Goal: Task Accomplishment & Management: Manage account settings

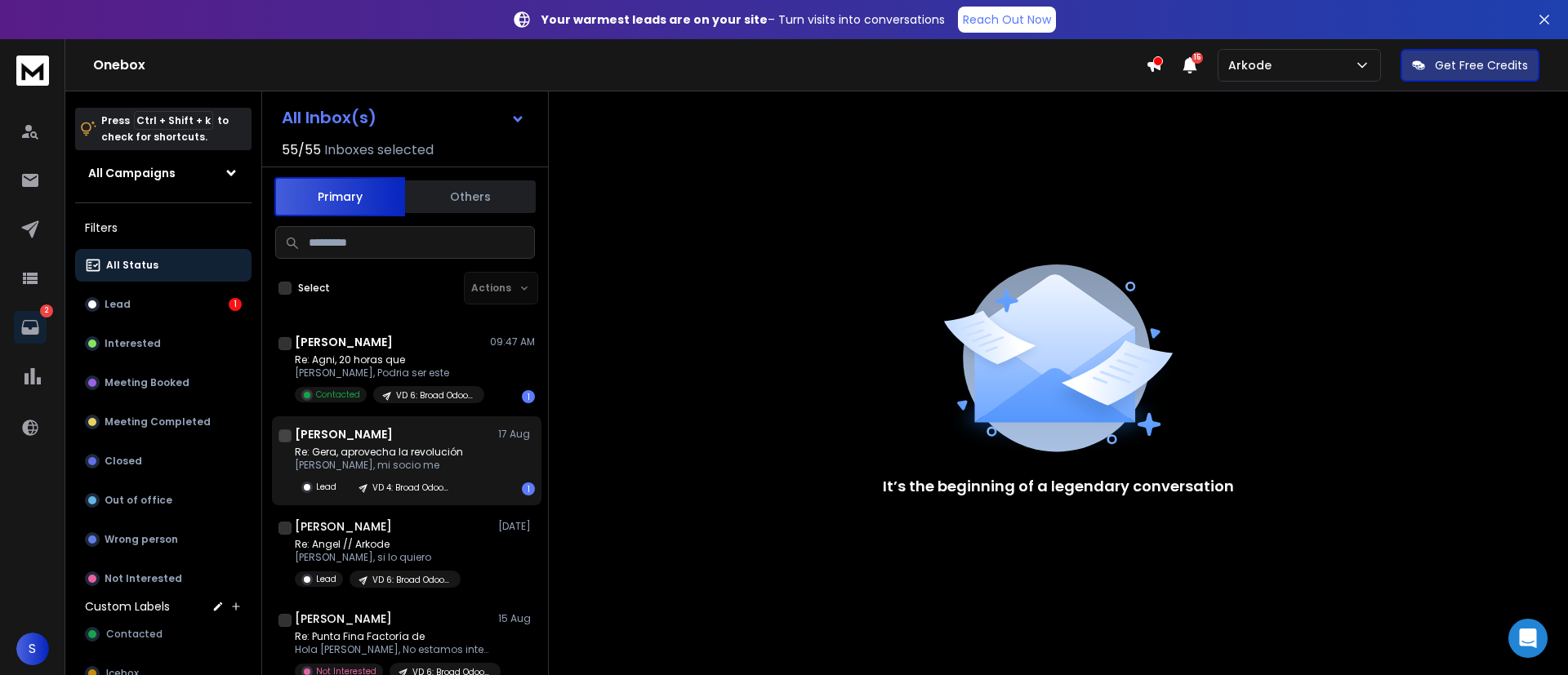
click at [478, 467] on div "Re: Gera, aprovecha la revolución Hola Salvador, mi socio me Lead VD 4: Broad O…" at bounding box center [415, 471] width 240 height 50
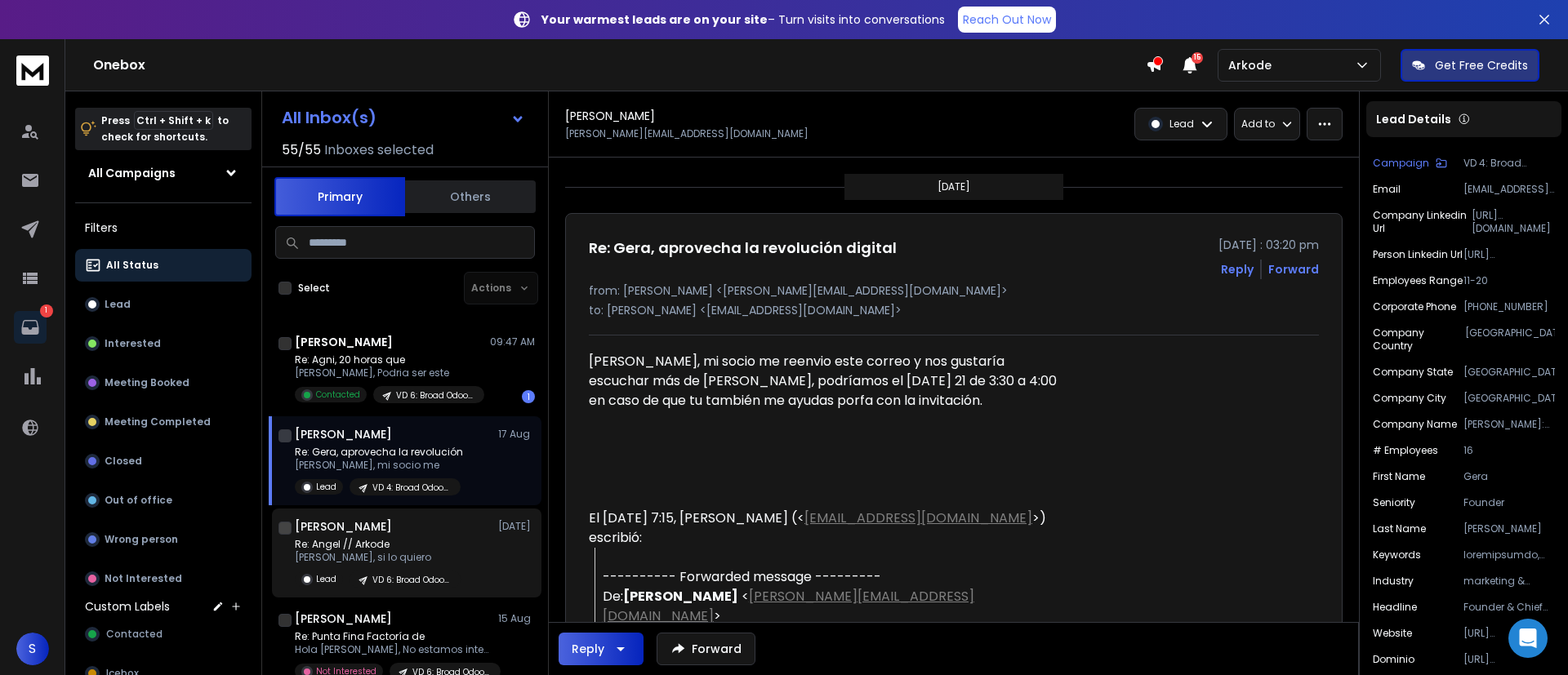
click at [504, 564] on div "Re: Angel // Arkode Hola Rodrigo, si lo quiero Lead VD 6: Broad Odoo_Campaign -…" at bounding box center [415, 563] width 240 height 50
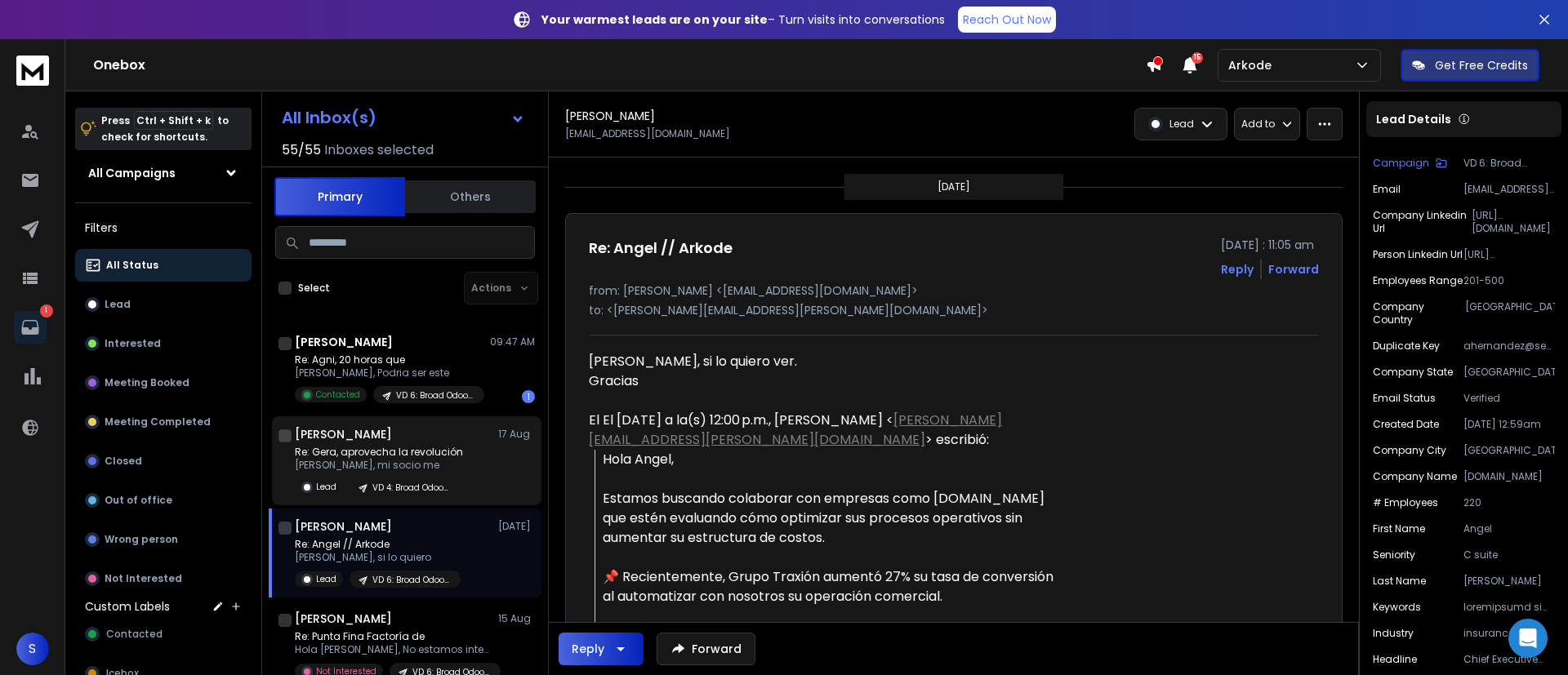
click at [455, 457] on p "Re: Gera, aprovecha la revolución" at bounding box center [379, 452] width 168 height 13
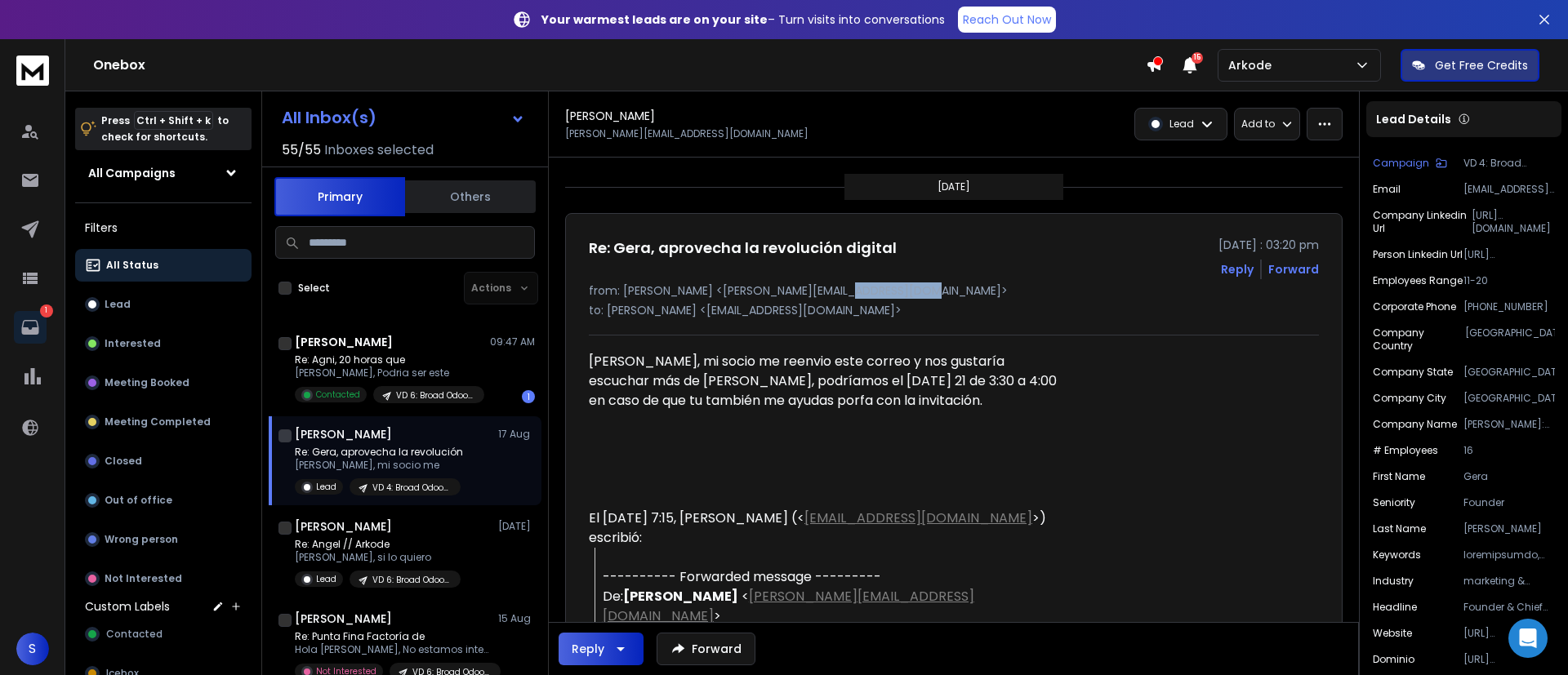
drag, startPoint x: 813, startPoint y: 292, endPoint x: 892, endPoint y: 292, distance: 79.0
click at [892, 292] on p "from: Fabrizio Flores Baixeras <fabrizio@madebyfelipa.com>" at bounding box center [954, 291] width 730 height 17
drag, startPoint x: 817, startPoint y: 287, endPoint x: 927, endPoint y: 283, distance: 110.1
click at [927, 283] on p "from: Fabrizio Flores Baixeras <fabrizio@madebyfelipa.com>" at bounding box center [954, 291] width 730 height 17
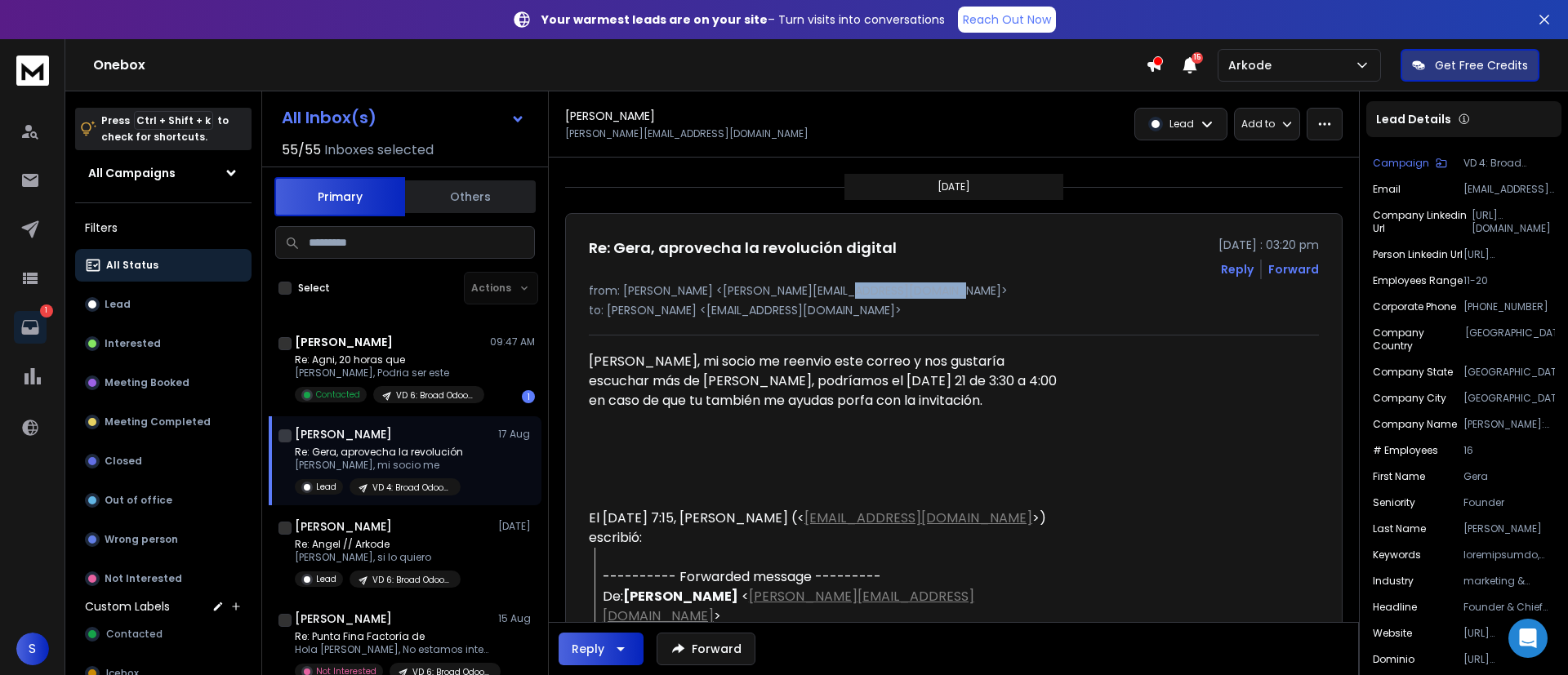
copy p "madebyfelipa.com"
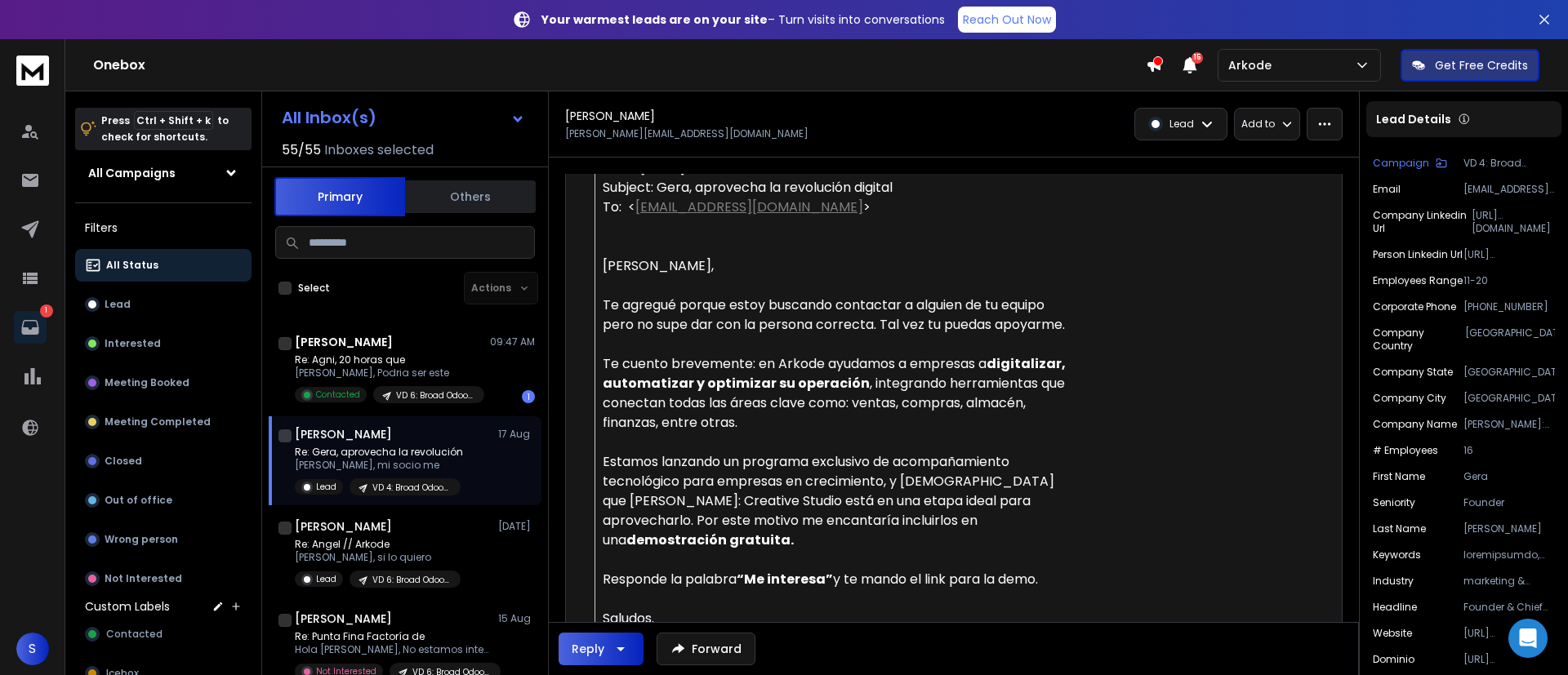
scroll to position [490, 0]
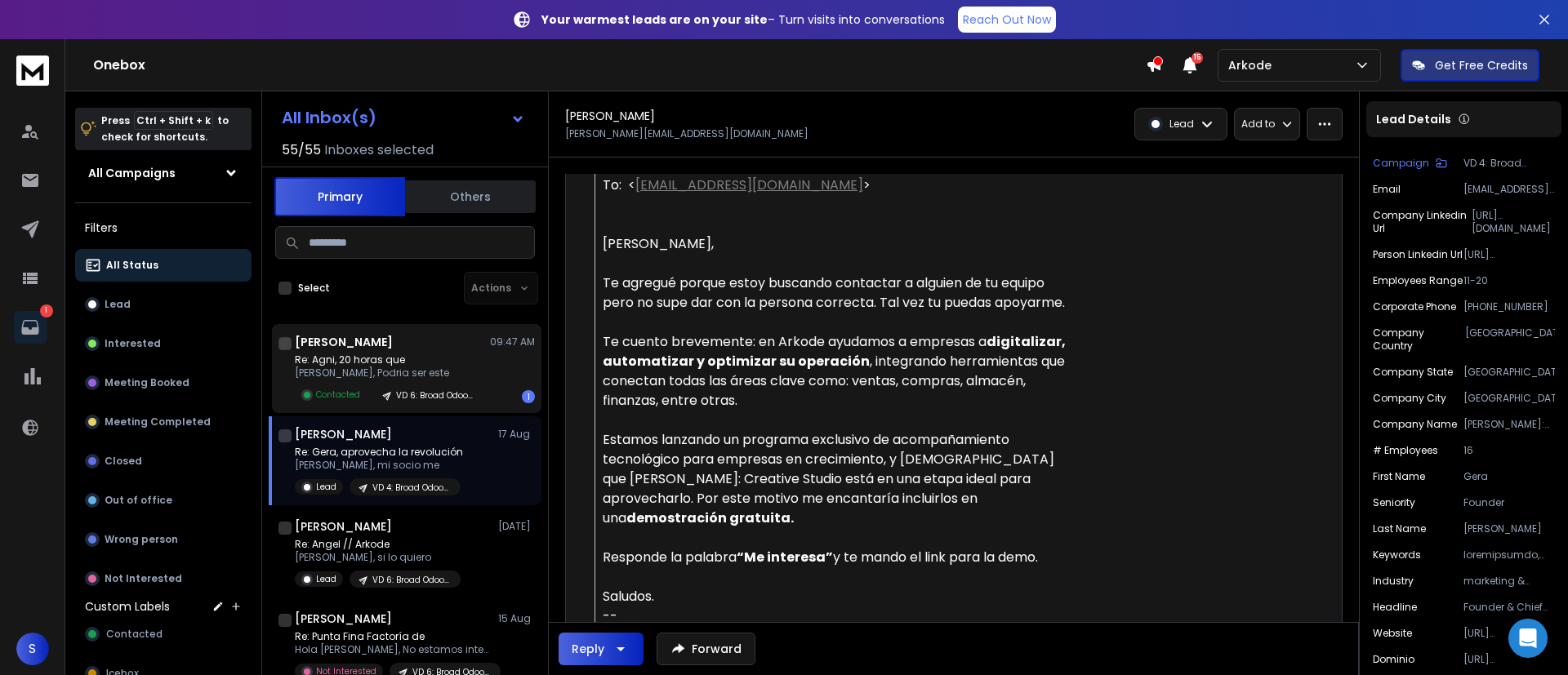
click at [393, 358] on p "Re: Agni, 20 horas que" at bounding box center [390, 360] width 189 height 13
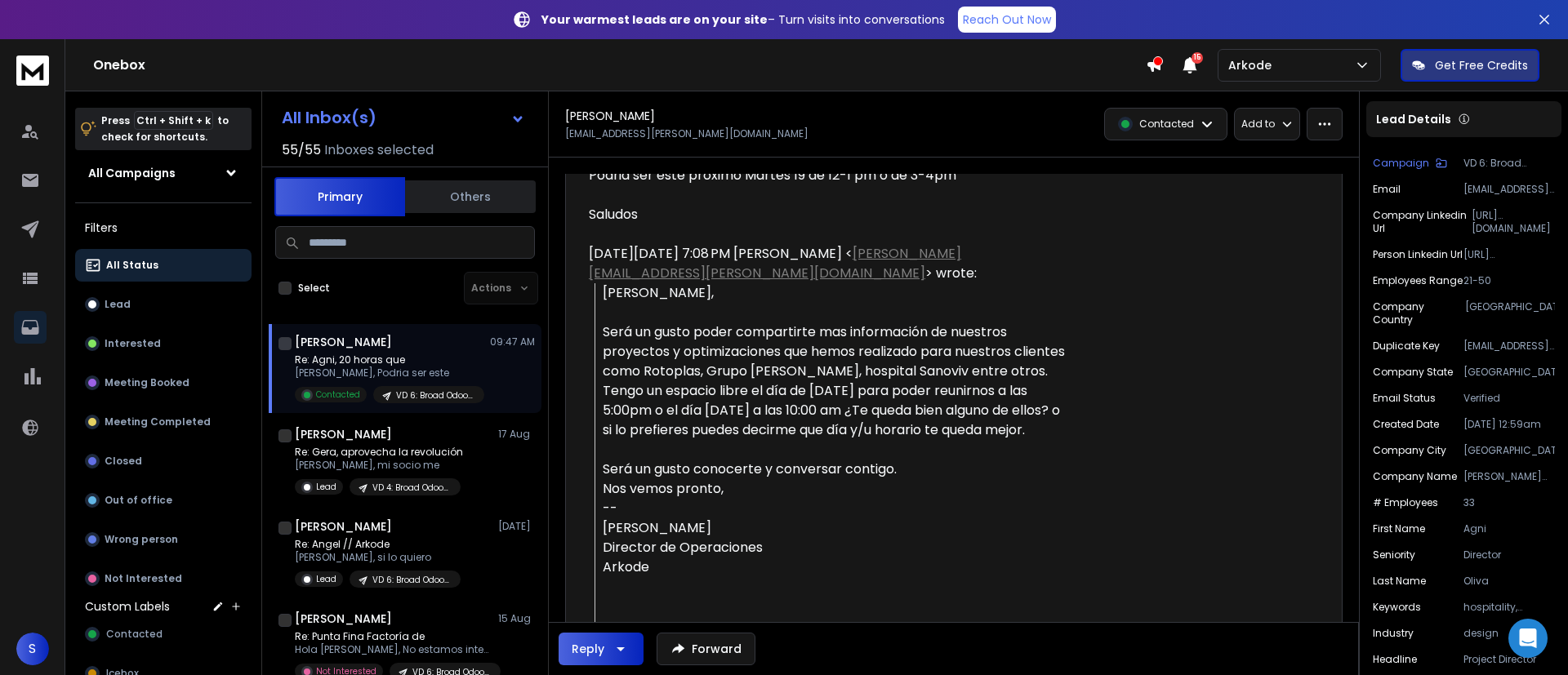
scroll to position [0, 0]
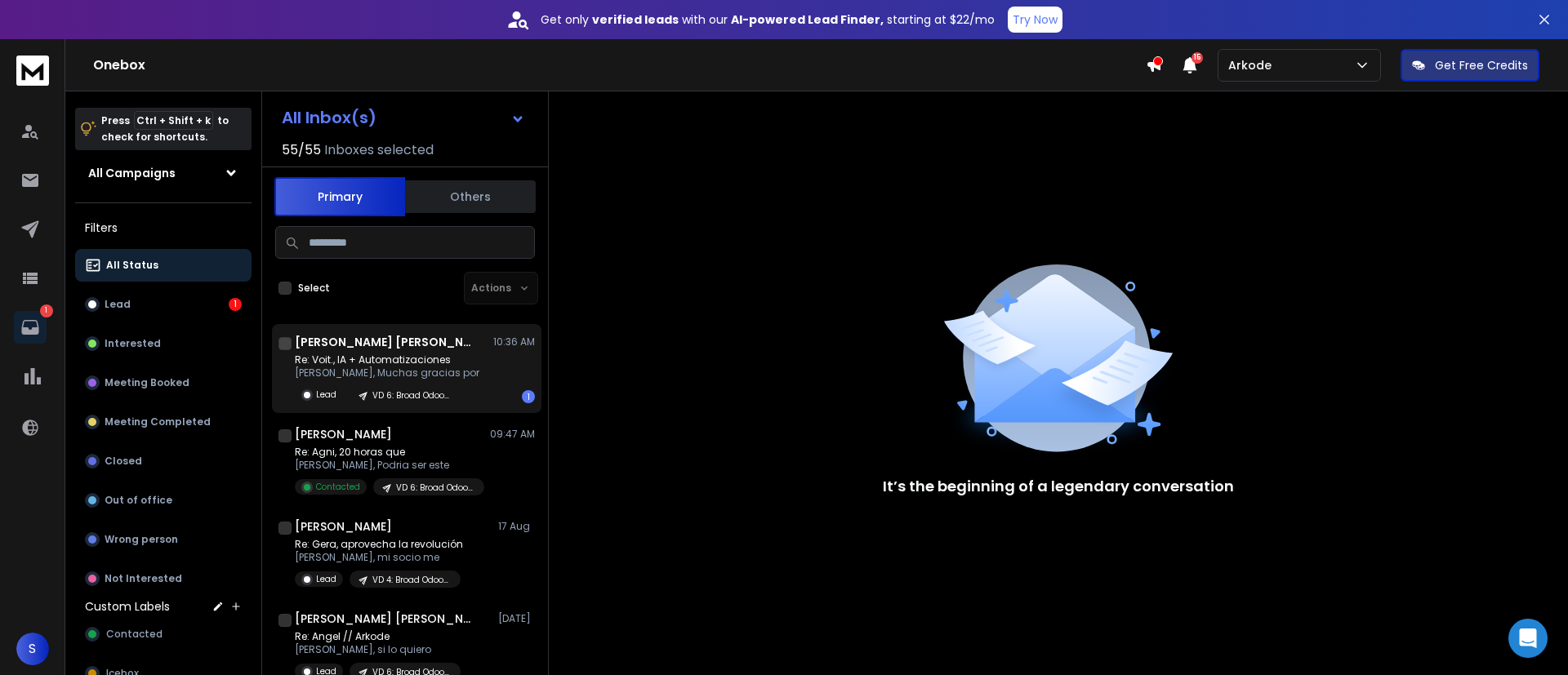
click at [439, 390] on p "VD 6: Broad Odoo_Campaign - ARKODE" at bounding box center [411, 395] width 78 height 12
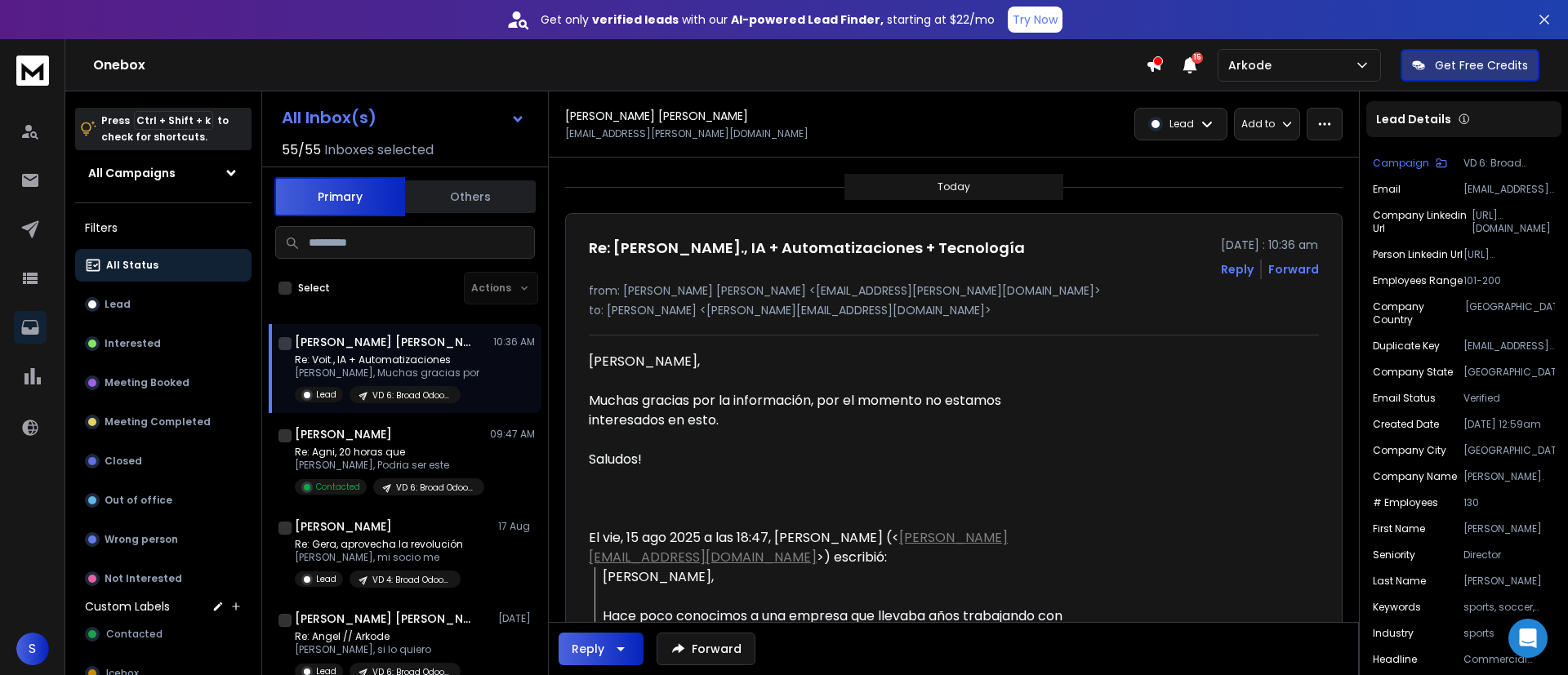
click at [1197, 120] on div "Lead" at bounding box center [1180, 124] width 91 height 31
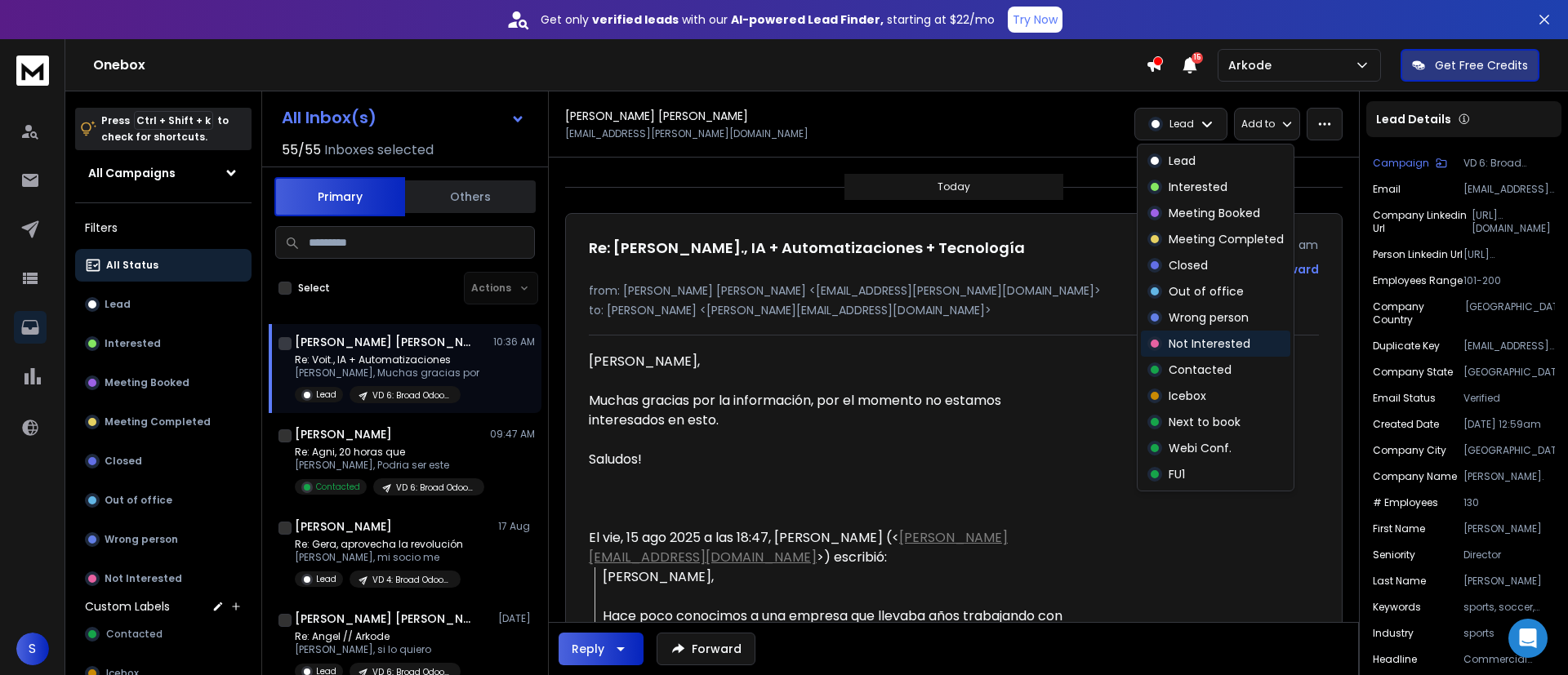
click at [1231, 338] on p "Not Interested" at bounding box center [1209, 344] width 82 height 17
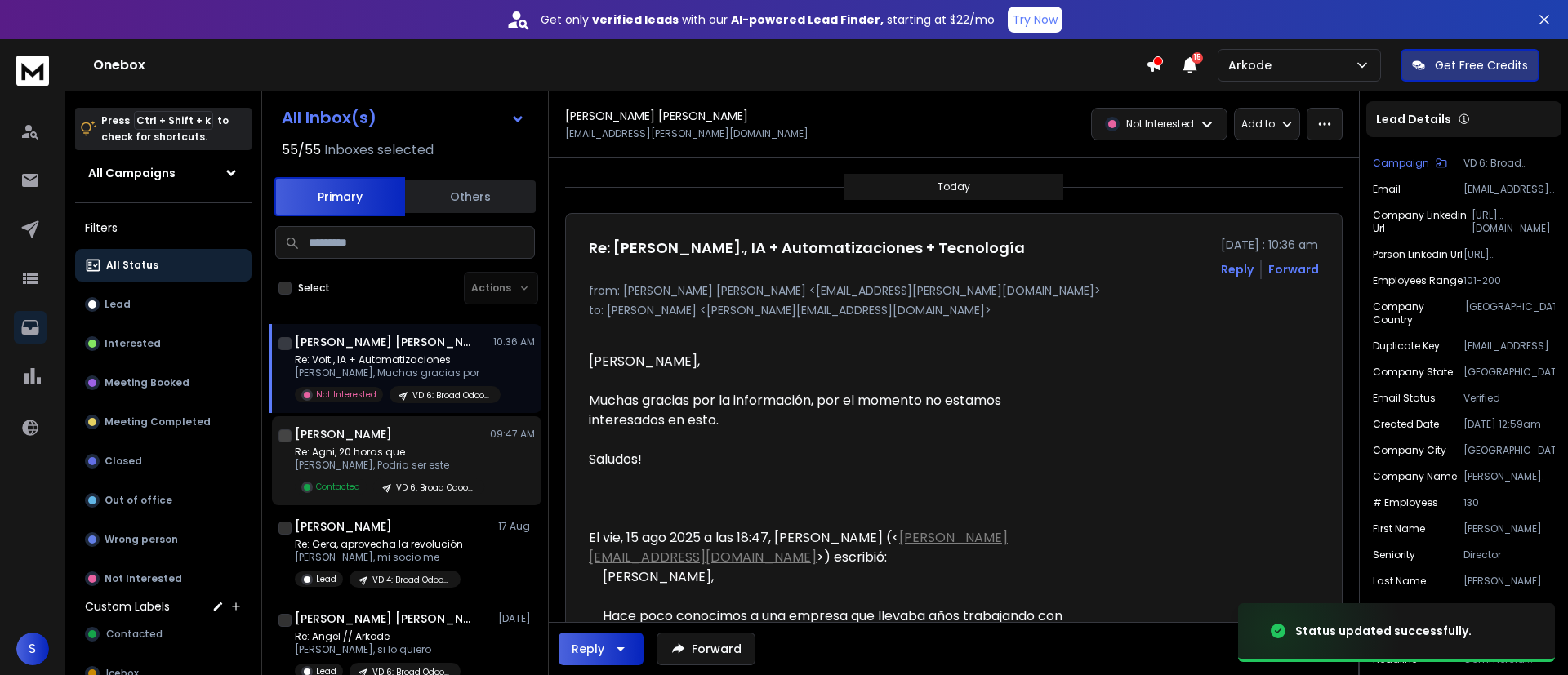
scroll to position [164, 0]
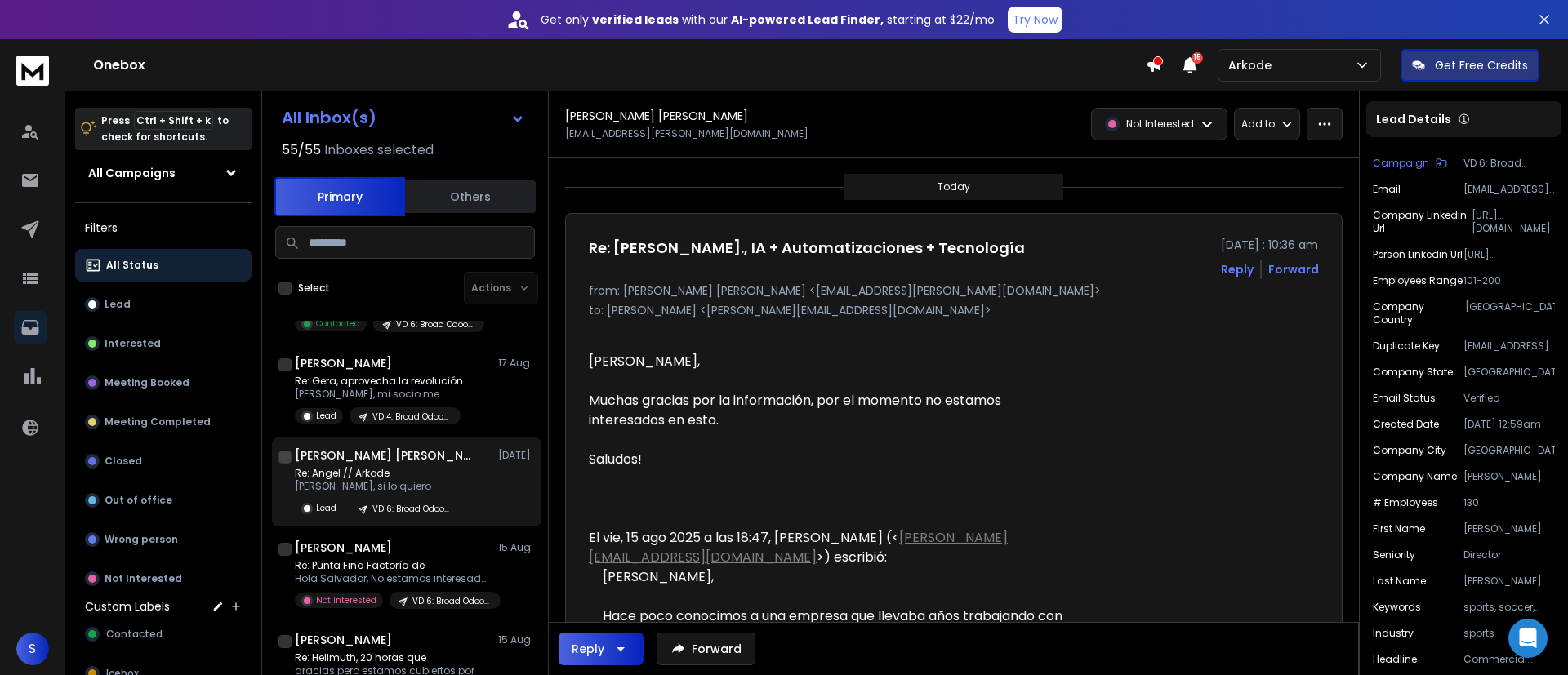
click at [361, 463] on h1 "[PERSON_NAME] [PERSON_NAME]" at bounding box center [384, 456] width 179 height 17
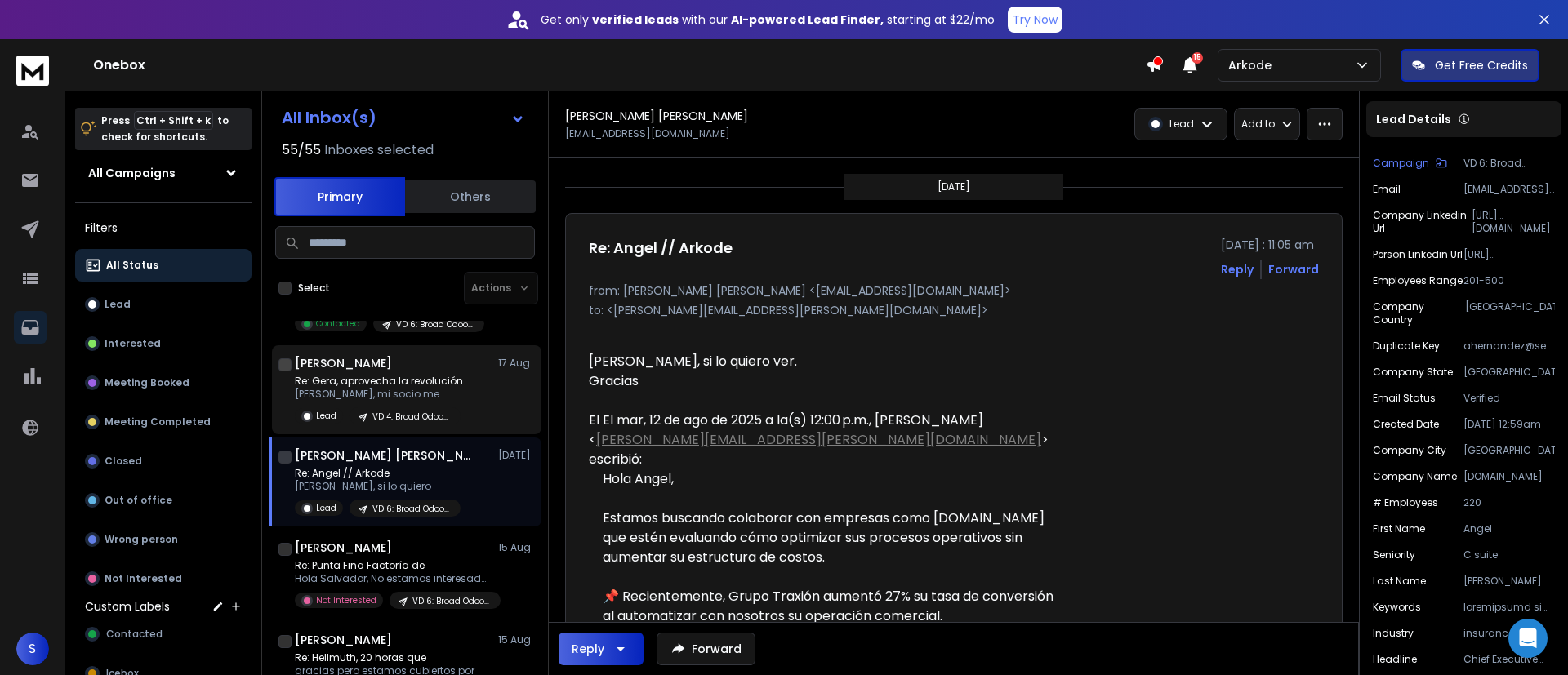
scroll to position [82, 0]
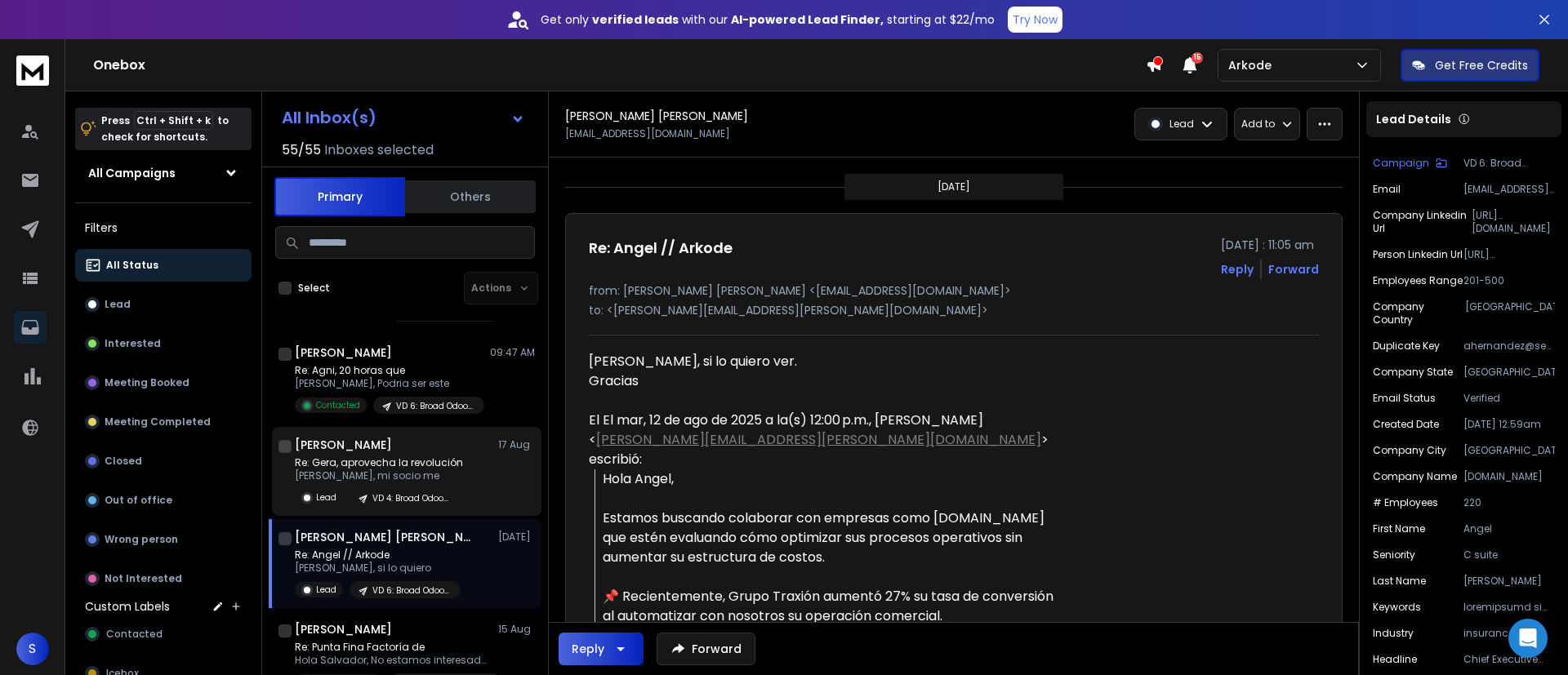
click at [378, 470] on p "Hola Salvador, mi socio me" at bounding box center [379, 476] width 168 height 13
